Goal: Communication & Community: Answer question/provide support

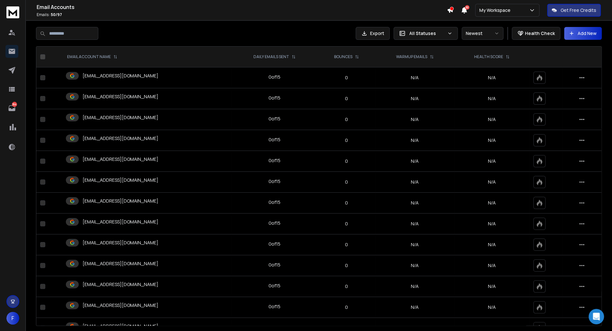
click at [5, 113] on div "364 F" at bounding box center [13, 165] width 26 height 331
click at [8, 108] on icon at bounding box center [12, 108] width 8 height 8
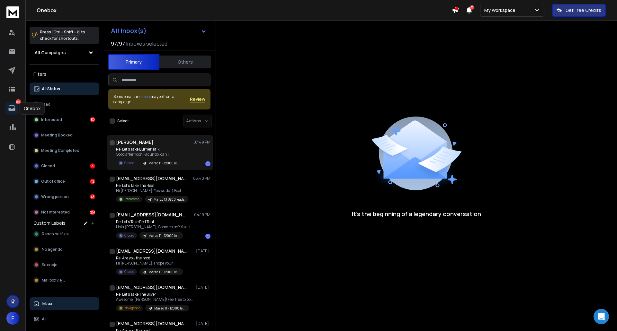
click at [186, 149] on div "Re: Let’s Take Burner Talk Good afternoon Facundo, can I Closed Marzo 11 - 1200…" at bounding box center [163, 157] width 94 height 20
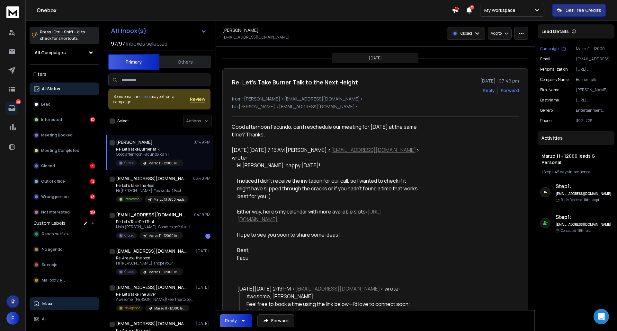
click at [225, 325] on div "Reply" at bounding box center [236, 321] width 22 height 8
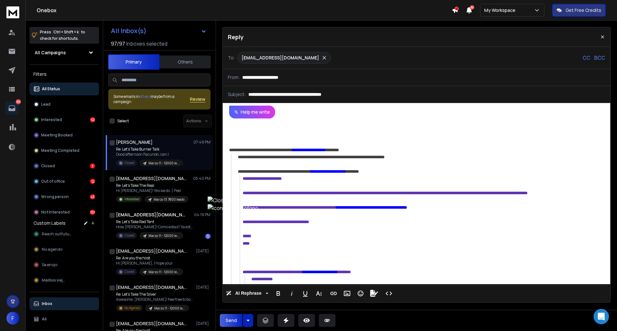
click at [135, 83] on input at bounding box center [159, 80] width 102 height 13
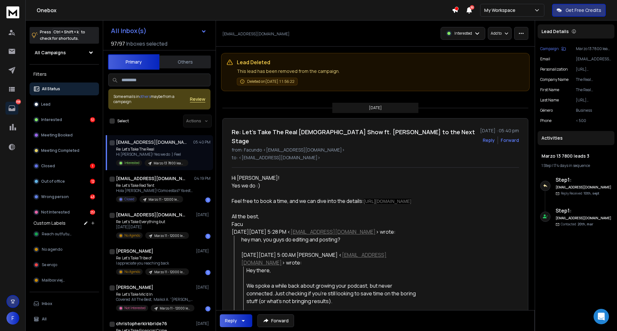
scroll to position [82, 0]
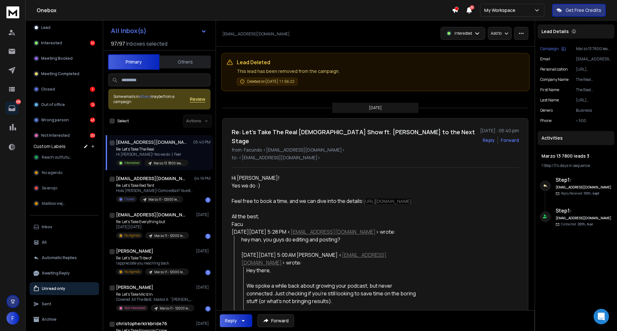
click at [179, 153] on p "Hi [PERSON_NAME]! Yes we do :) Feel" at bounding box center [152, 154] width 72 height 5
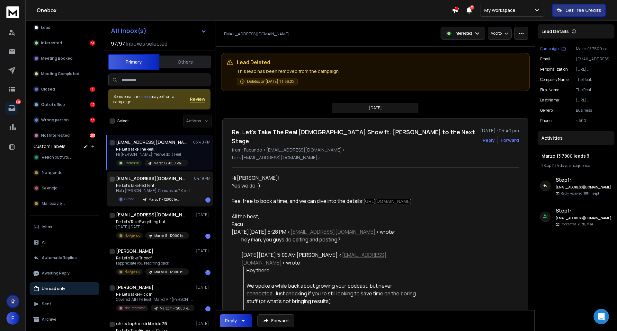
click at [183, 191] on p "Hola [PERSON_NAME]! Como estas? Ya estas" at bounding box center [154, 190] width 77 height 5
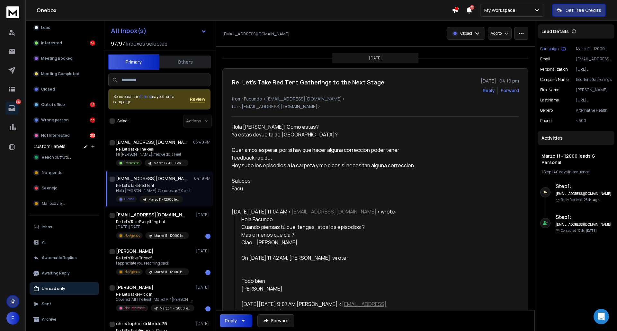
click at [225, 322] on div "Reply" at bounding box center [231, 321] width 12 height 6
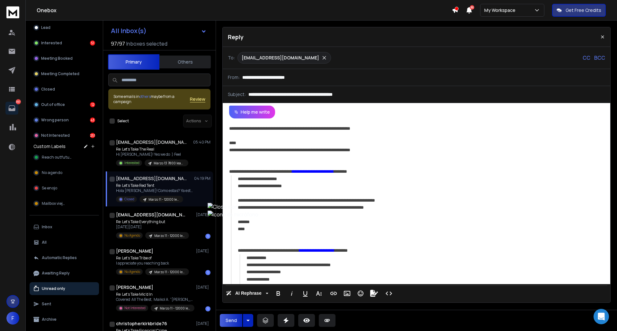
click at [231, 322] on button "Send" at bounding box center [231, 320] width 22 height 13
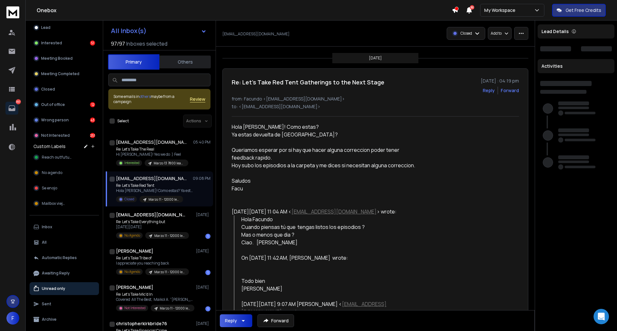
click at [161, 79] on input at bounding box center [159, 80] width 102 height 13
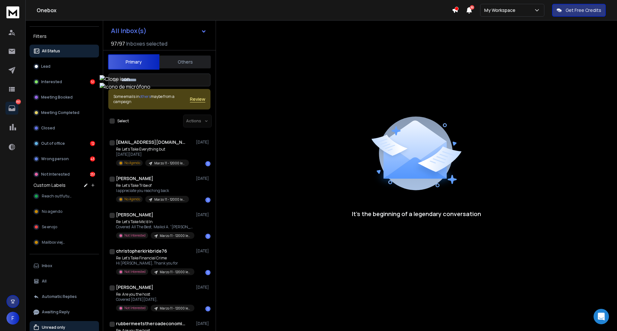
scroll to position [0, 0]
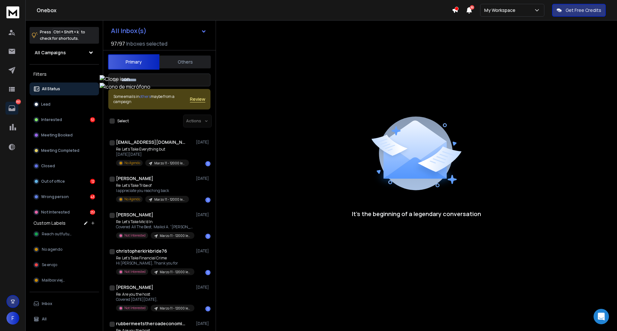
click at [57, 88] on p "All Status" at bounding box center [51, 88] width 18 height 5
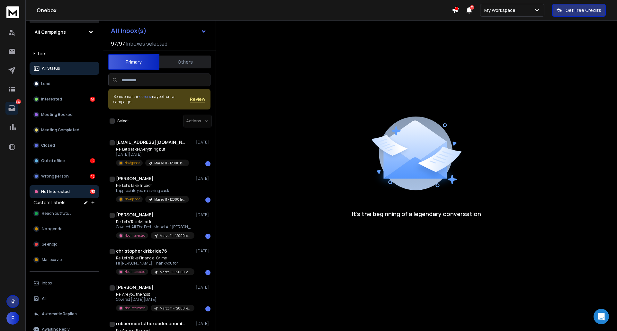
scroll to position [82, 0]
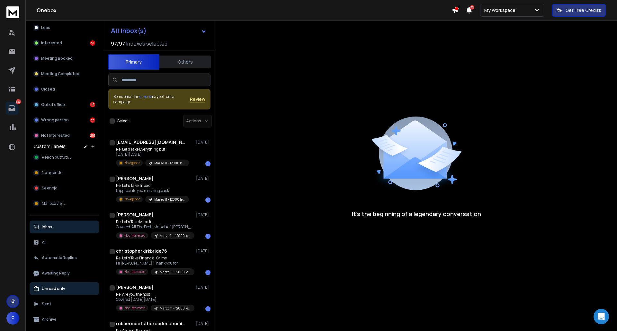
click at [52, 225] on button "Inbox" at bounding box center [64, 227] width 69 height 13
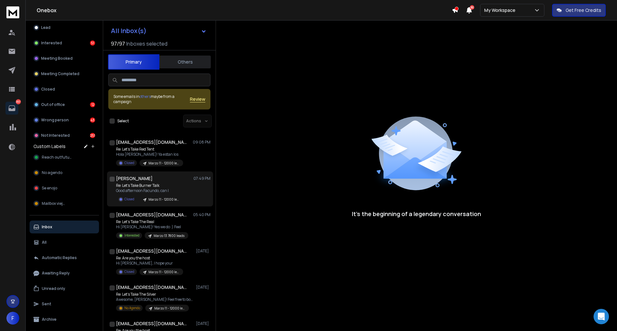
click at [189, 184] on div "Re: Let’s Take Burner Talk Good afternoon Facundo, can I Closed Marzo 11 - 1200…" at bounding box center [163, 193] width 94 height 20
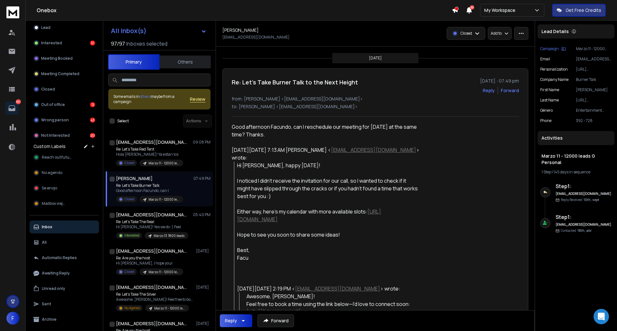
click at [235, 319] on div "Reply" at bounding box center [231, 321] width 12 height 6
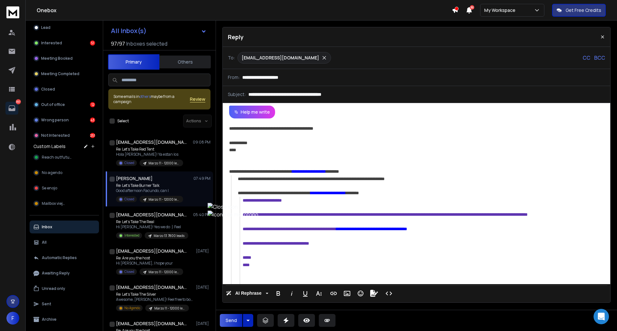
click at [230, 325] on button "Send" at bounding box center [231, 320] width 22 height 13
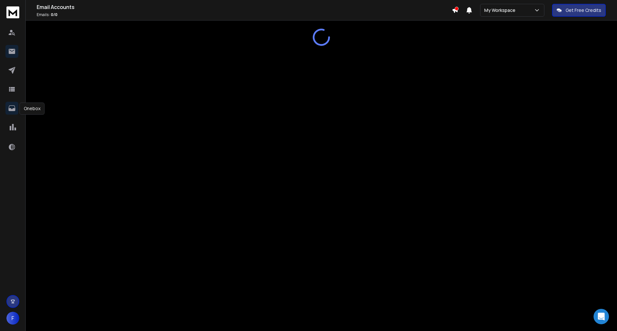
click at [10, 110] on icon at bounding box center [11, 108] width 7 height 6
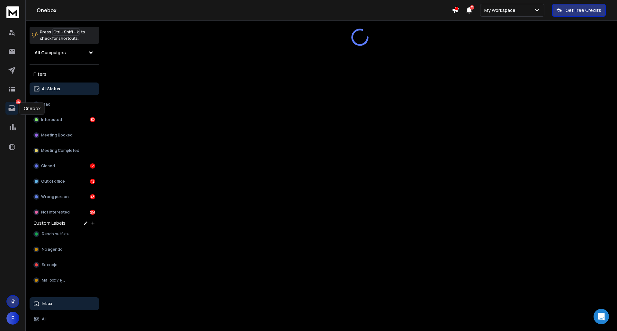
click at [10, 110] on icon at bounding box center [11, 108] width 7 height 6
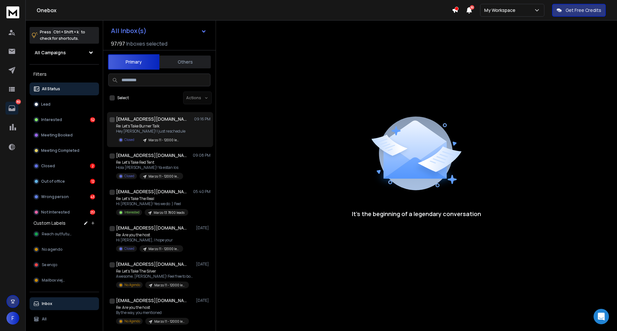
click at [147, 136] on div "Re: Let’s Take Burner Talk Hey Jay! I just reschedule Closed Marzo 11 - 12000 l…" at bounding box center [150, 134] width 69 height 20
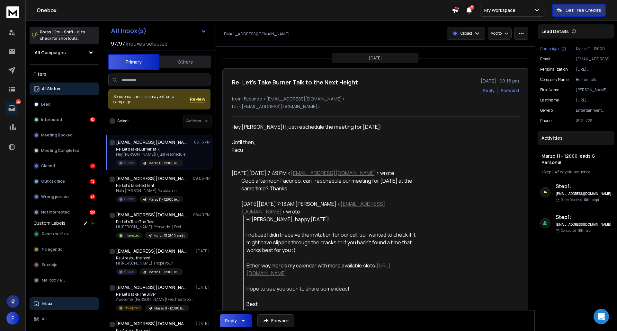
click at [231, 320] on div "Reply" at bounding box center [231, 321] width 12 height 6
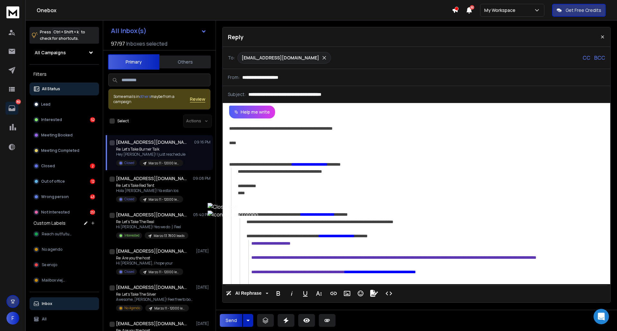
click at [228, 322] on button "Send" at bounding box center [231, 320] width 22 height 13
